Goal: Task Accomplishment & Management: Manage account settings

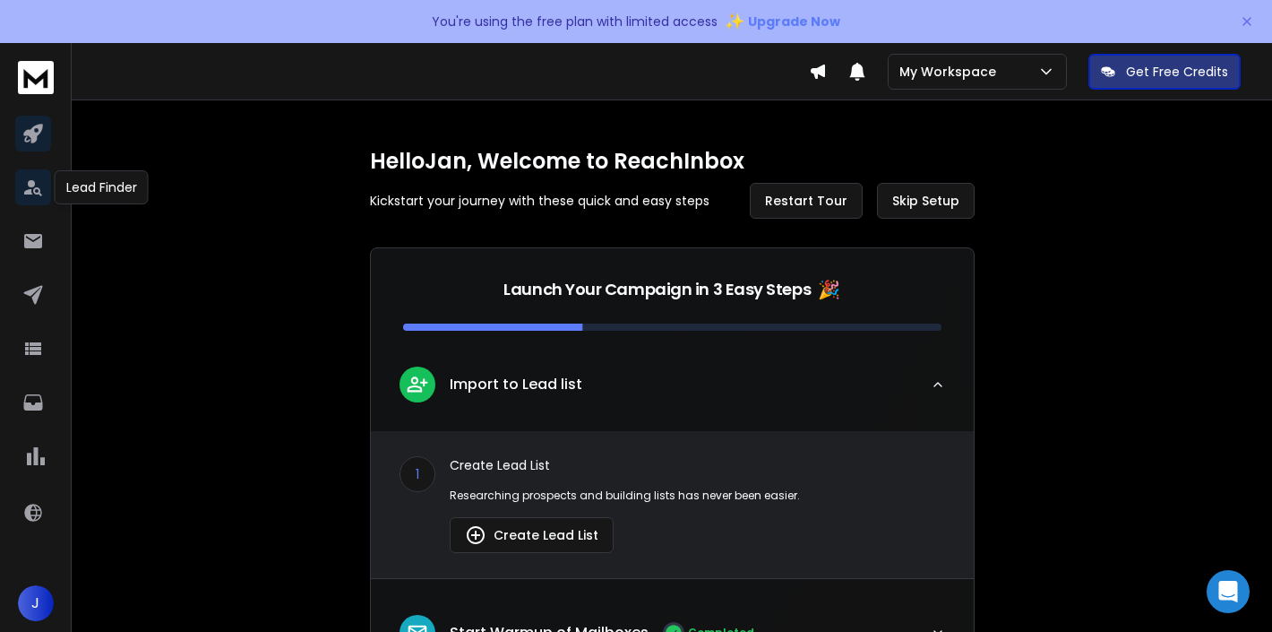
click at [47, 191] on link at bounding box center [33, 187] width 36 height 36
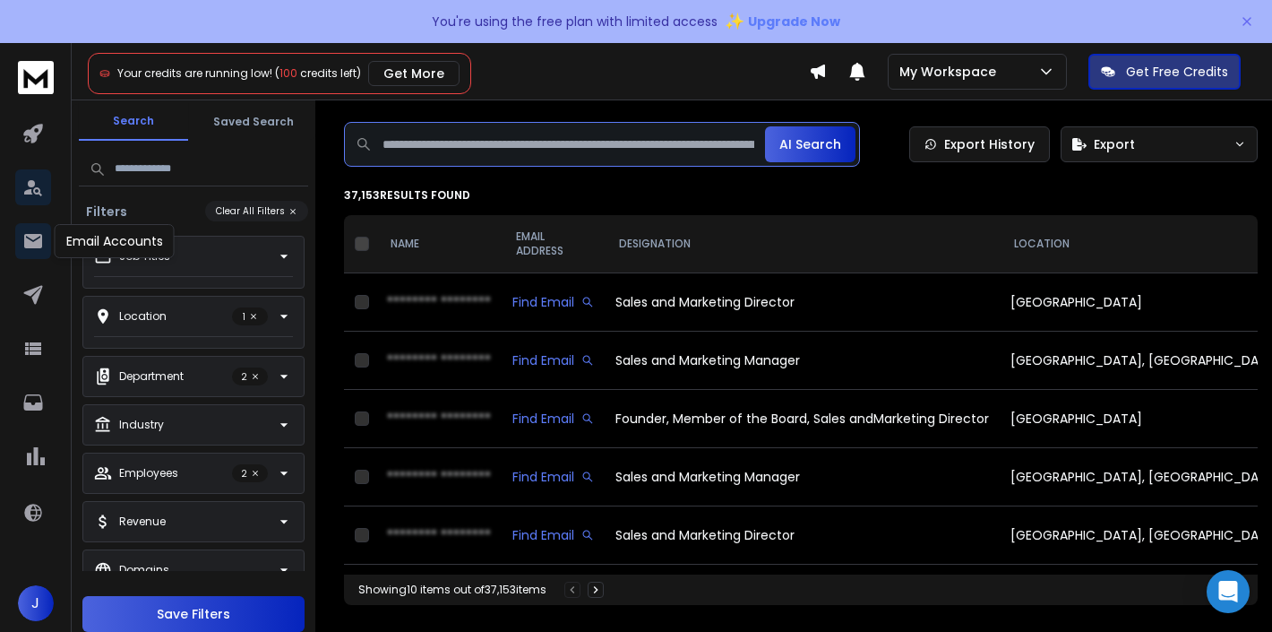
click at [40, 250] on icon at bounding box center [33, 241] width 22 height 22
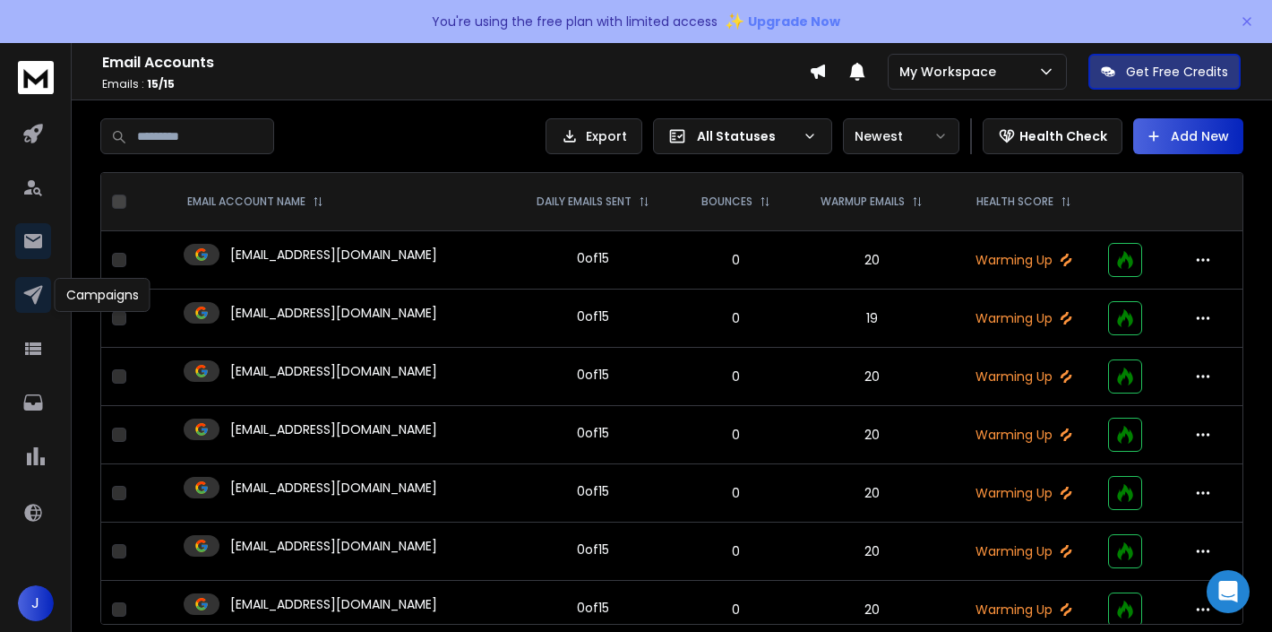
click at [36, 299] on icon at bounding box center [32, 294] width 19 height 19
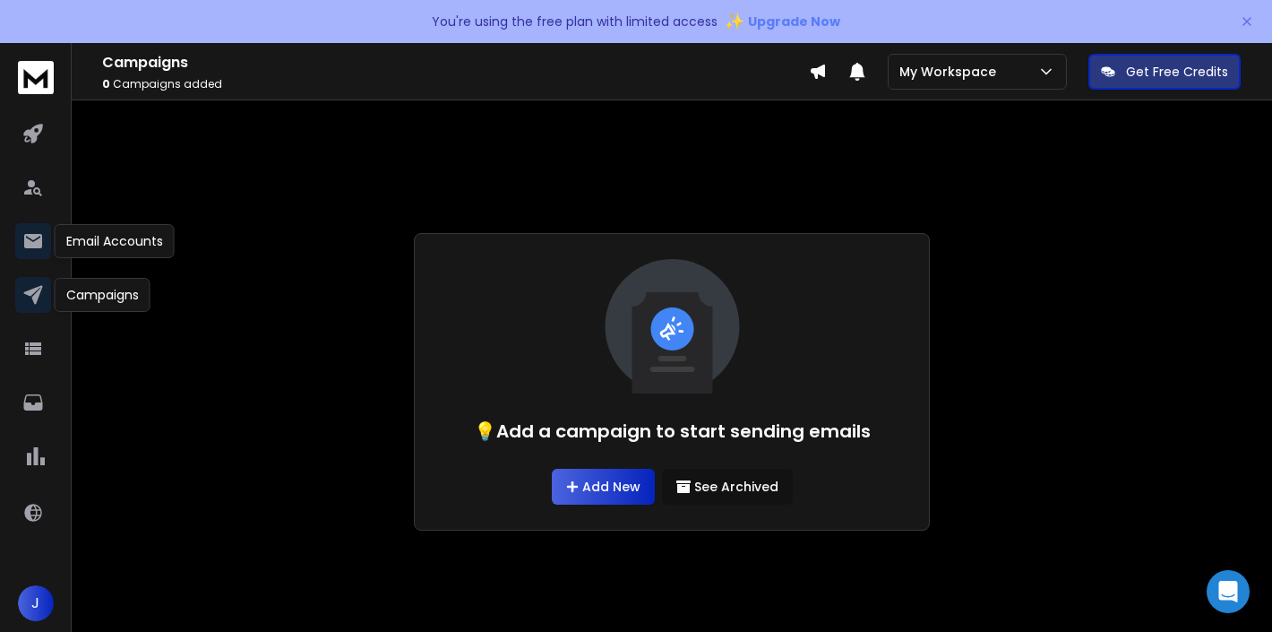
click at [27, 243] on icon at bounding box center [33, 241] width 18 height 14
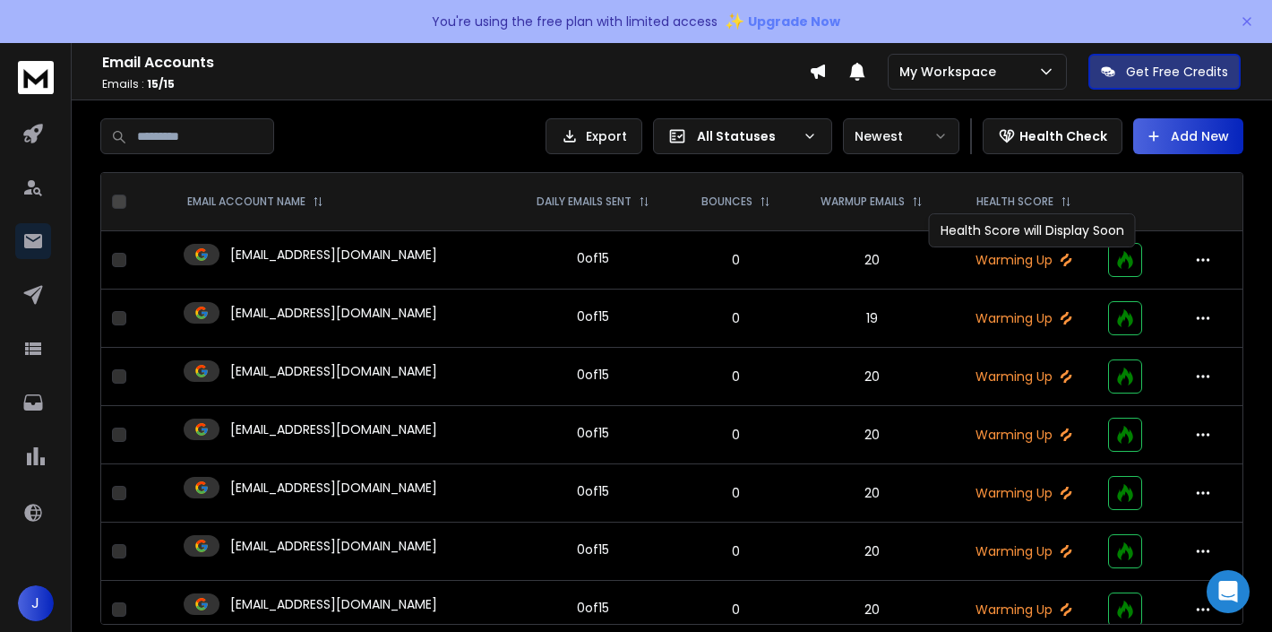
click at [1062, 257] on p "Warming Up" at bounding box center [1022, 260] width 125 height 18
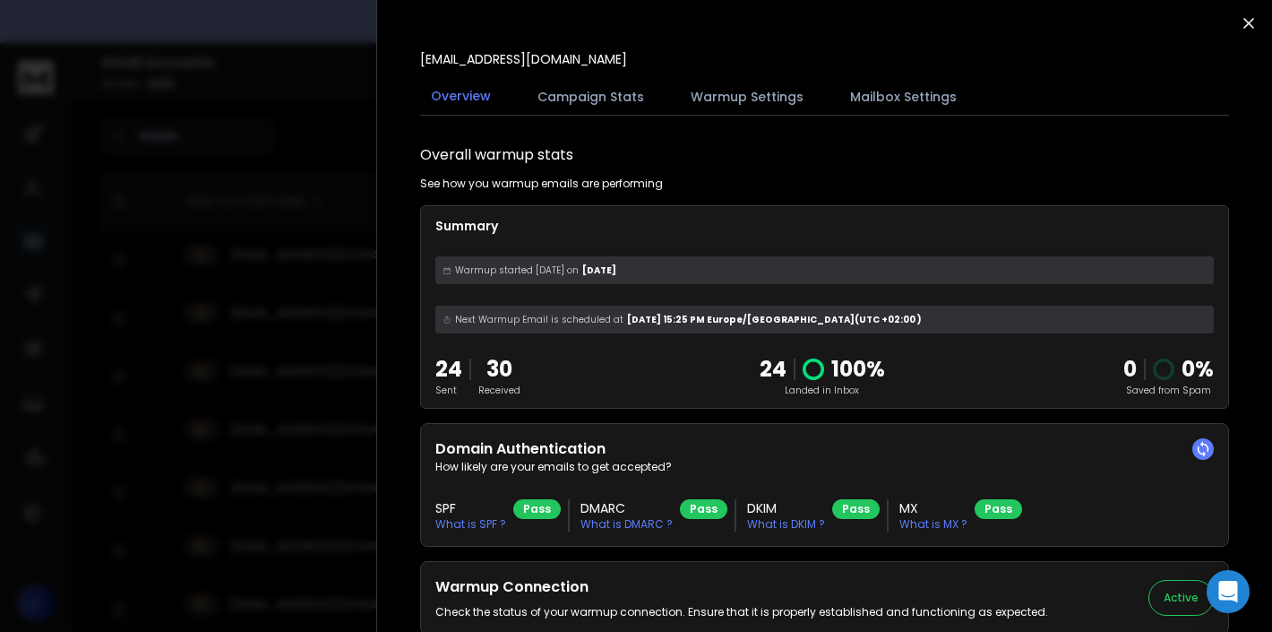
click at [1244, 15] on icon "button" at bounding box center [1249, 23] width 18 height 18
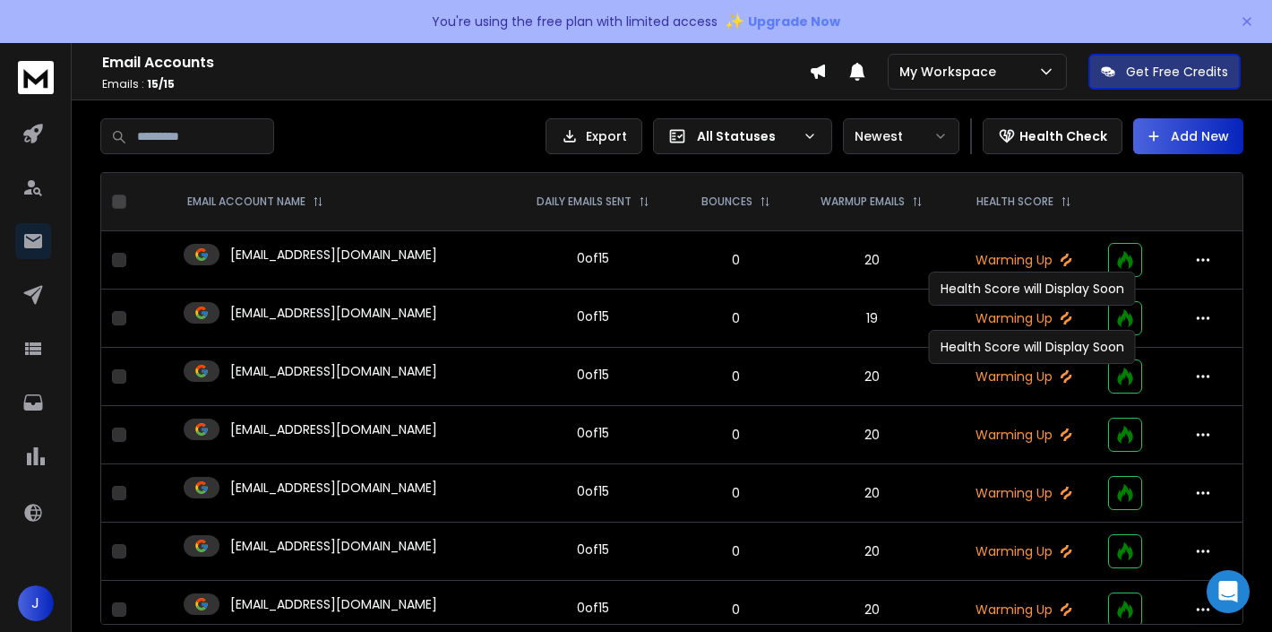
click at [1012, 314] on p "Warming Up" at bounding box center [1022, 318] width 125 height 18
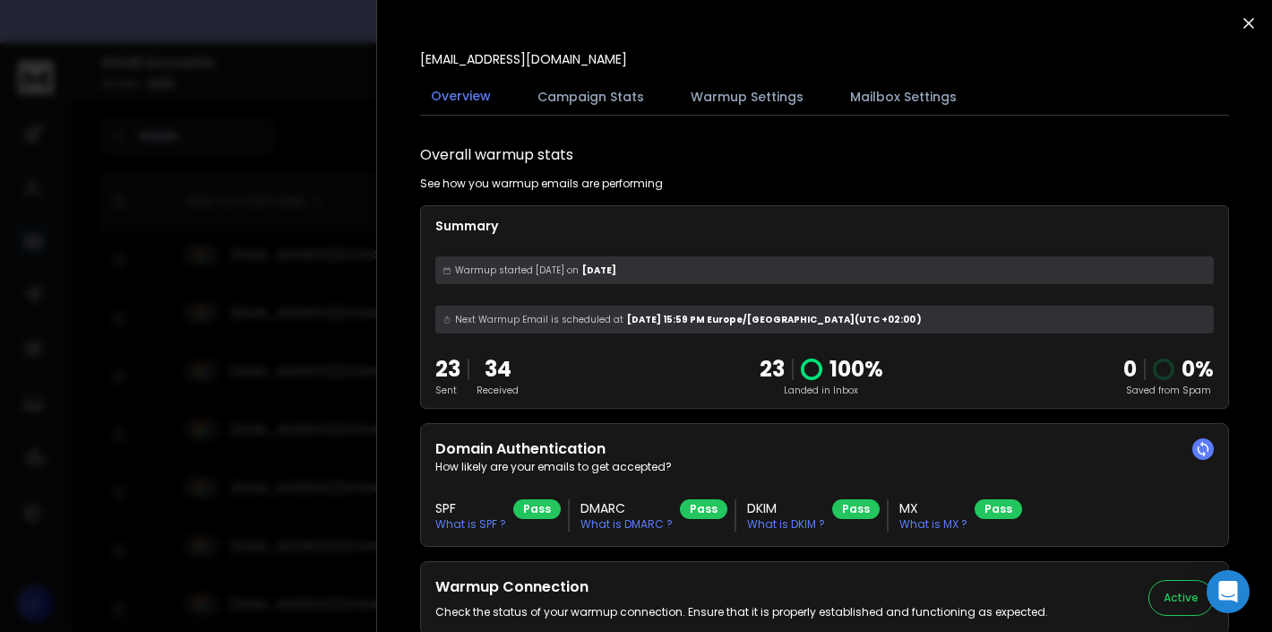
click at [1242, 20] on icon "button" at bounding box center [1249, 23] width 18 height 18
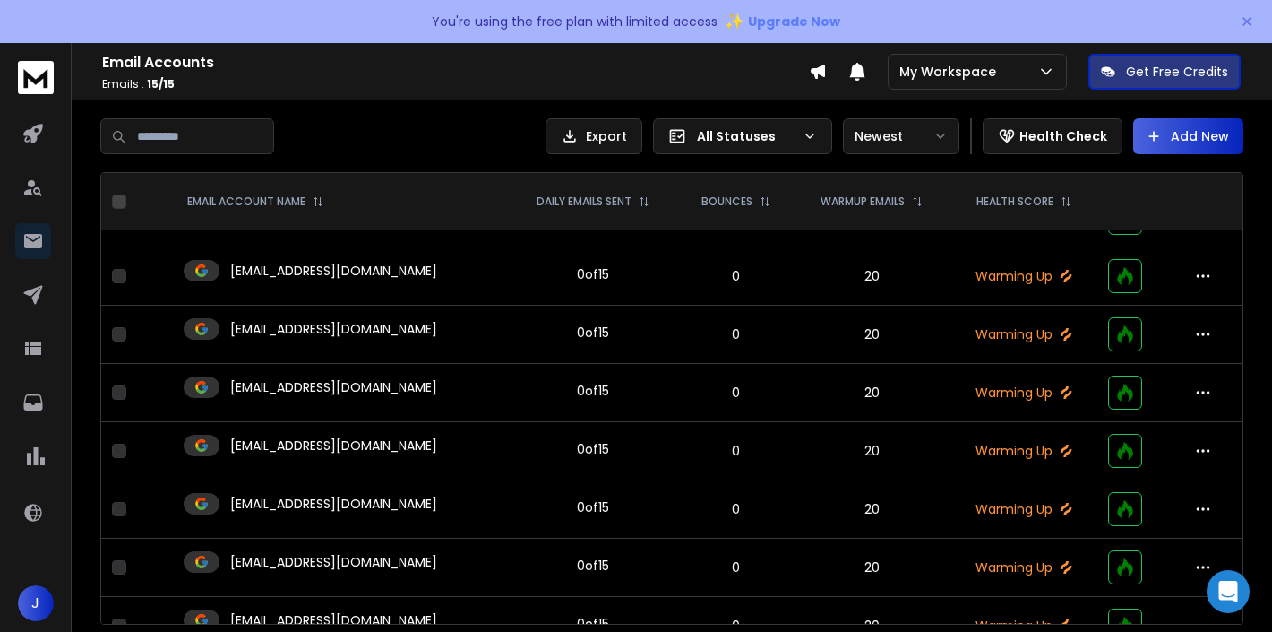
scroll to position [495, 0]
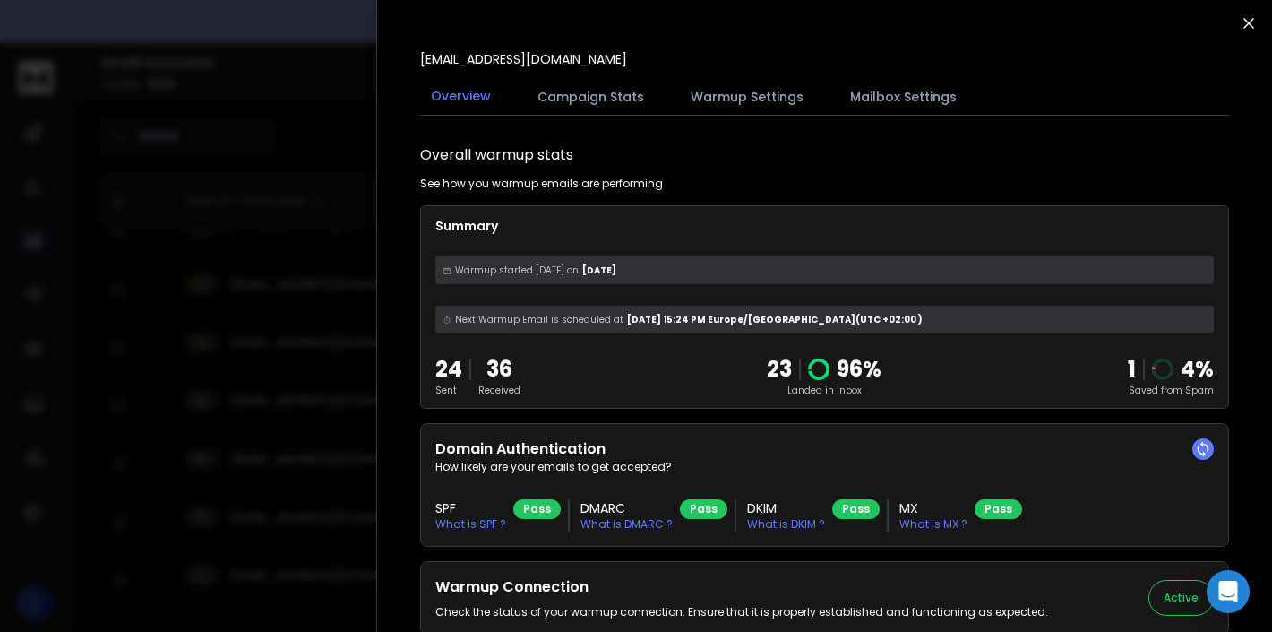
click at [1247, 25] on icon "button" at bounding box center [1249, 23] width 18 height 18
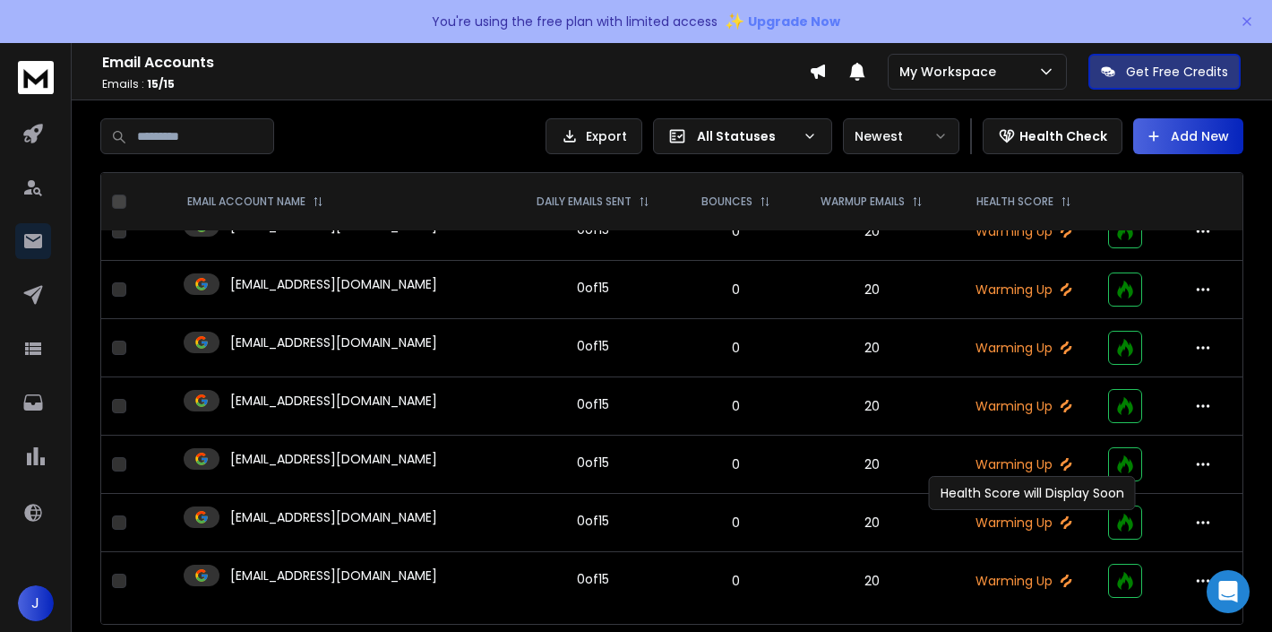
click at [1058, 517] on p "Warming Up" at bounding box center [1022, 522] width 125 height 18
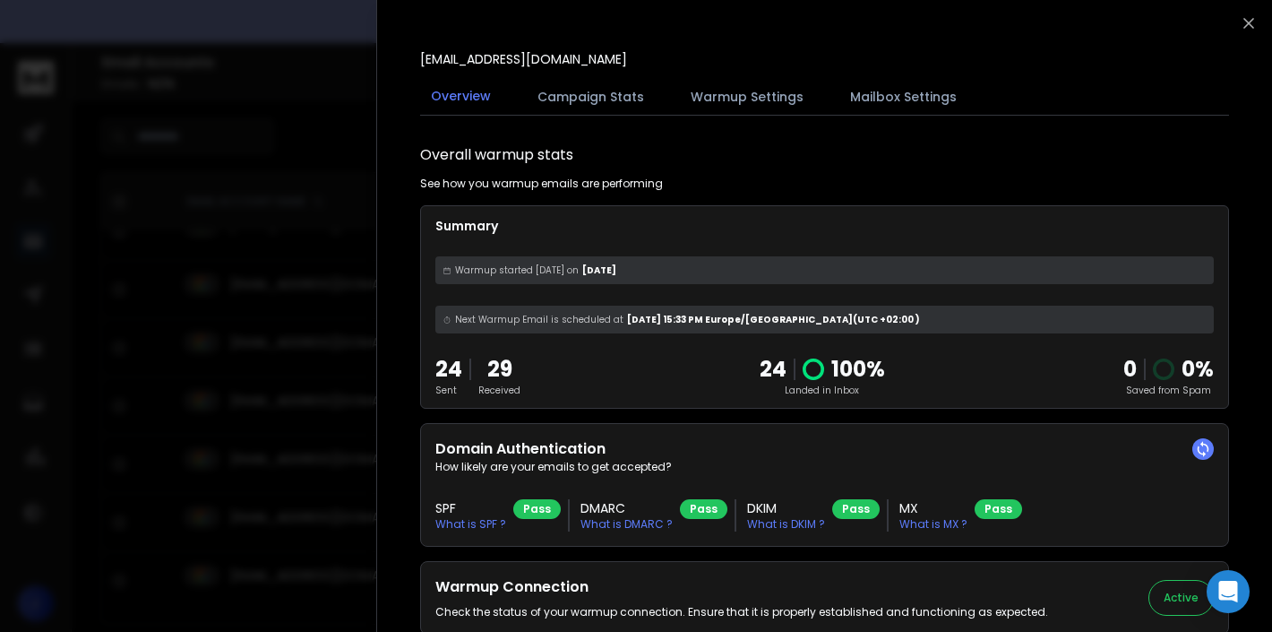
click at [785, 106] on button "Warmup Settings" at bounding box center [747, 96] width 134 height 39
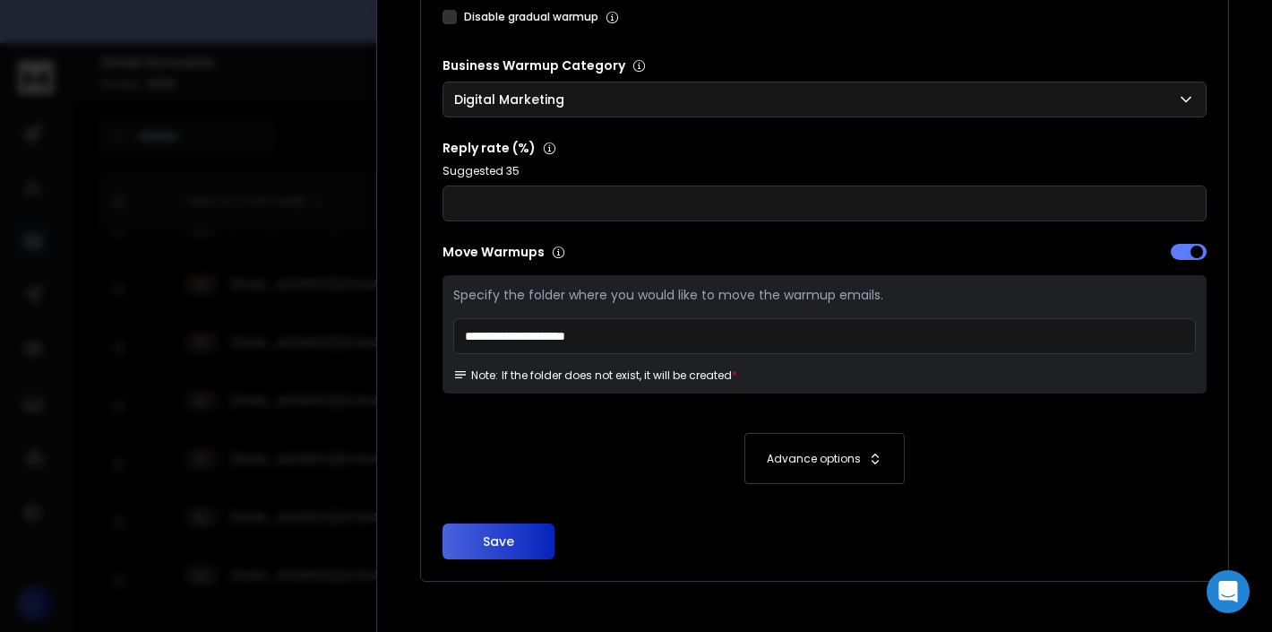
scroll to position [0, 0]
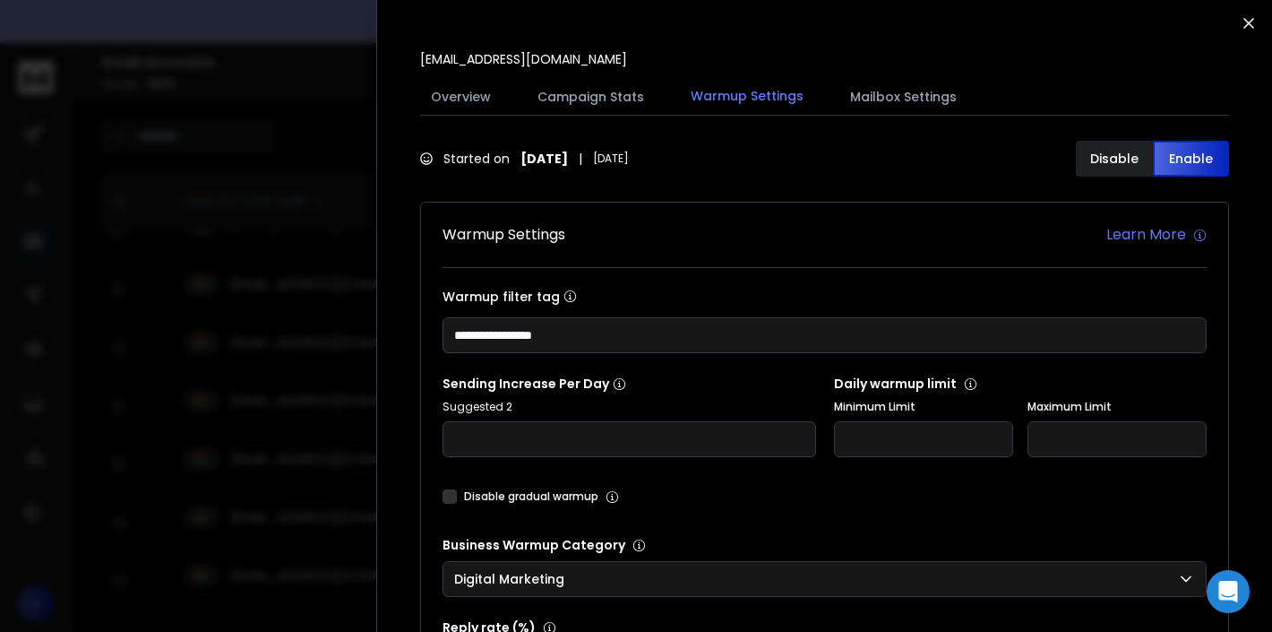
click at [1250, 28] on icon "button" at bounding box center [1249, 23] width 18 height 18
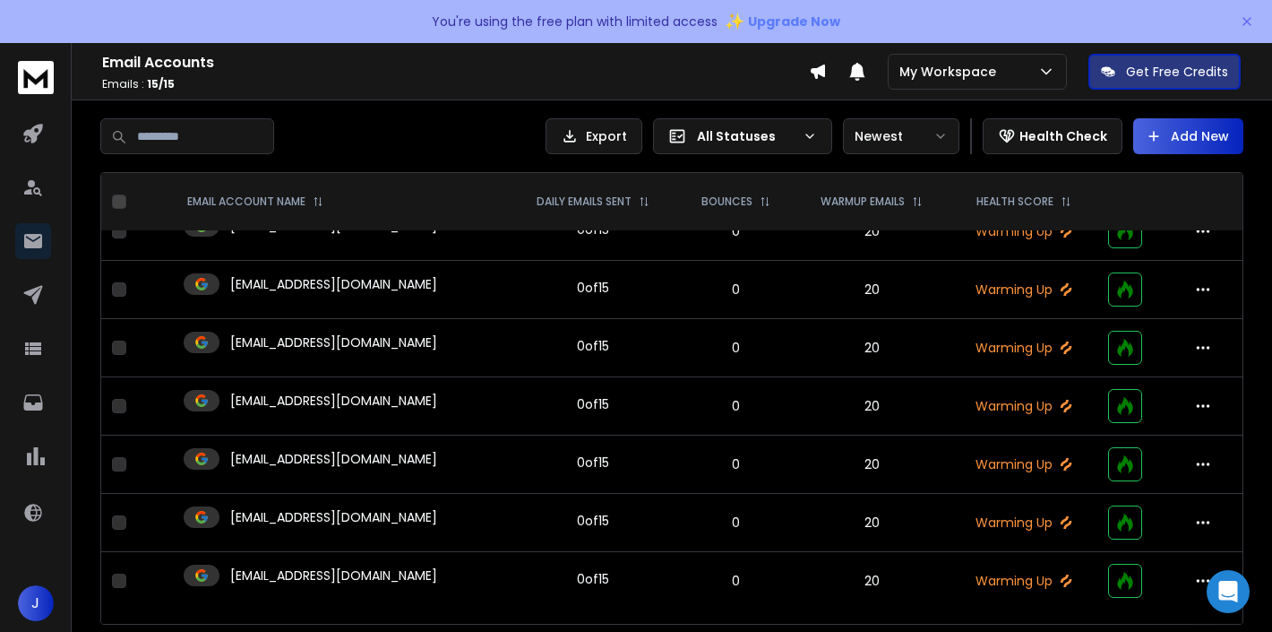
click at [1056, 456] on body "You're using the free plan with limited access ✨ Upgrade Now Get only verified …" at bounding box center [636, 316] width 1272 height 632
click at [1041, 472] on p "Warming Up" at bounding box center [1022, 464] width 125 height 18
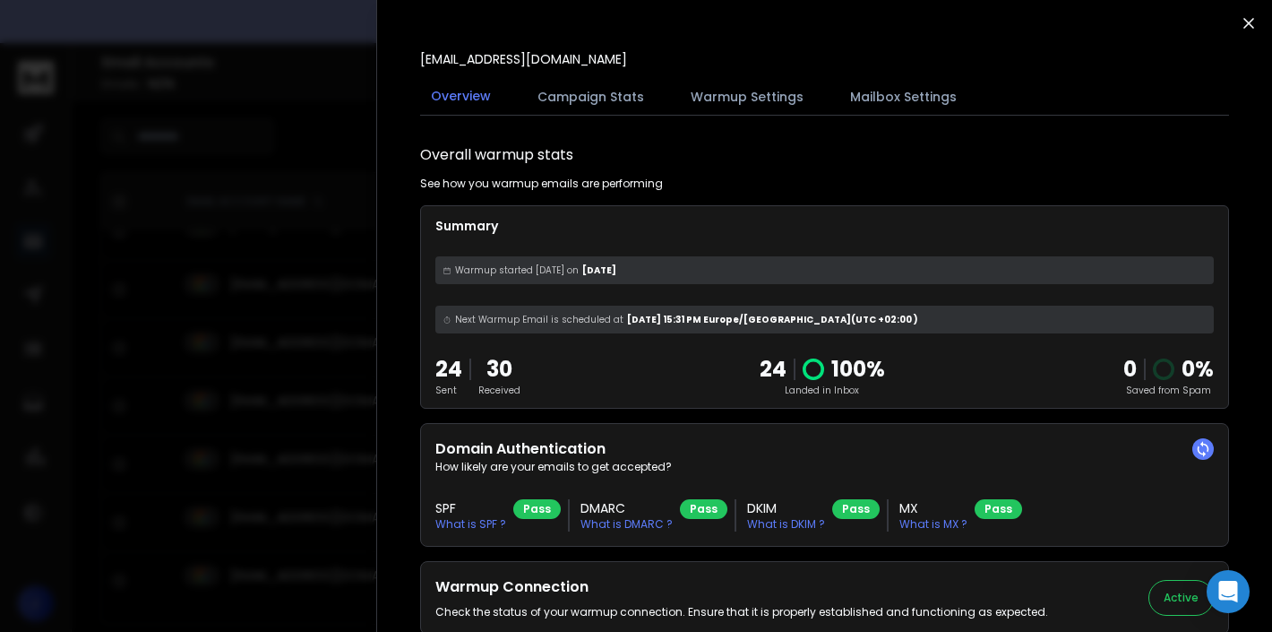
click at [1250, 26] on icon "button" at bounding box center [1249, 23] width 18 height 18
